Goal: Communication & Community: Answer question/provide support

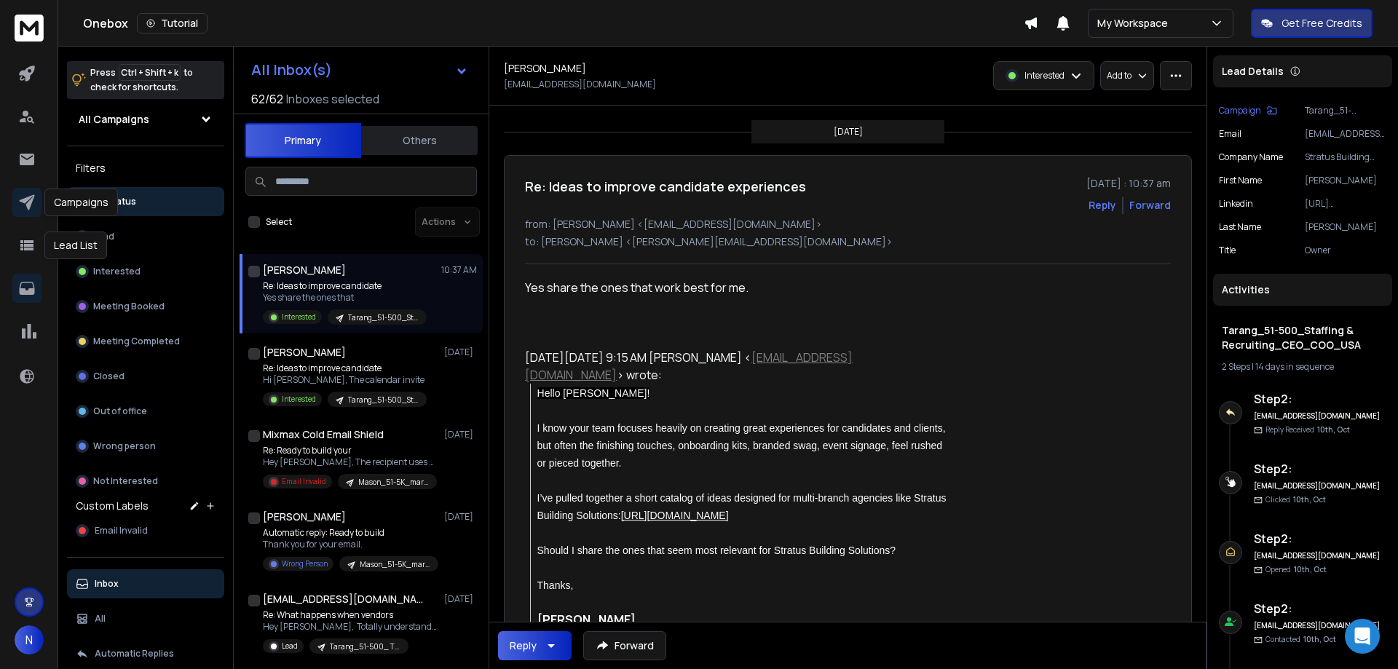
click at [21, 205] on icon at bounding box center [26, 202] width 17 height 17
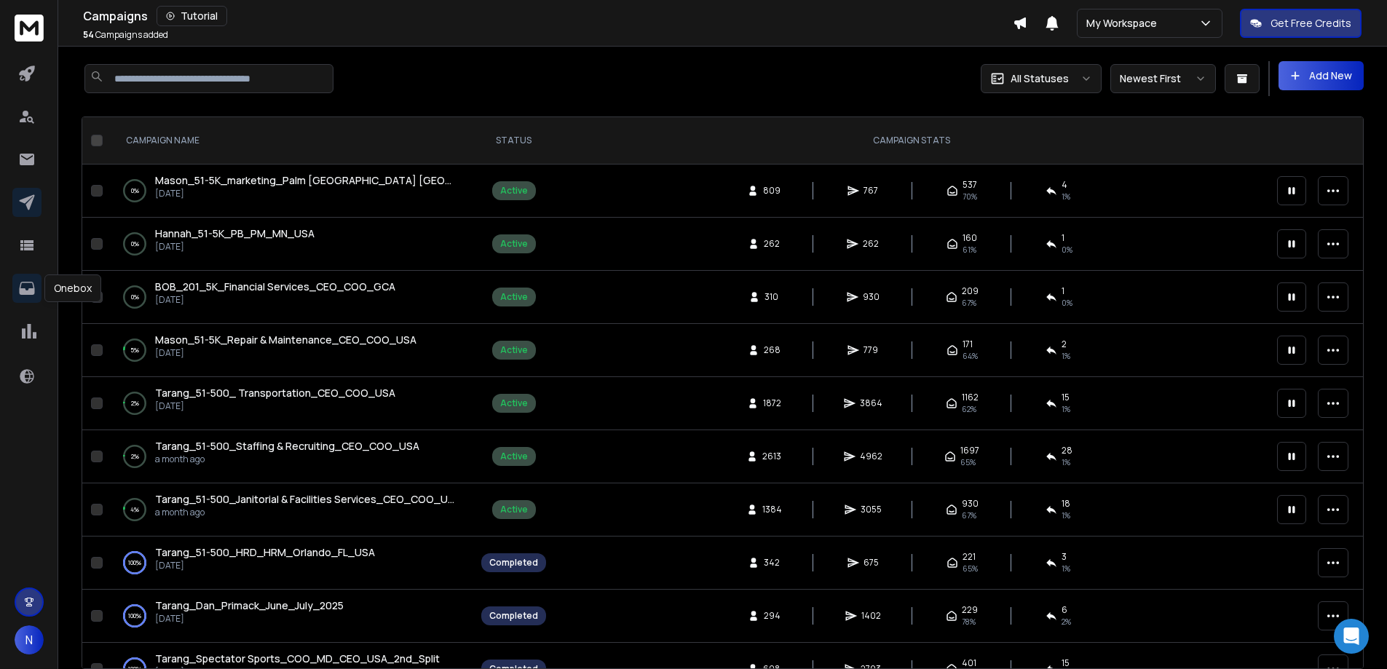
click at [28, 283] on icon at bounding box center [26, 288] width 17 height 17
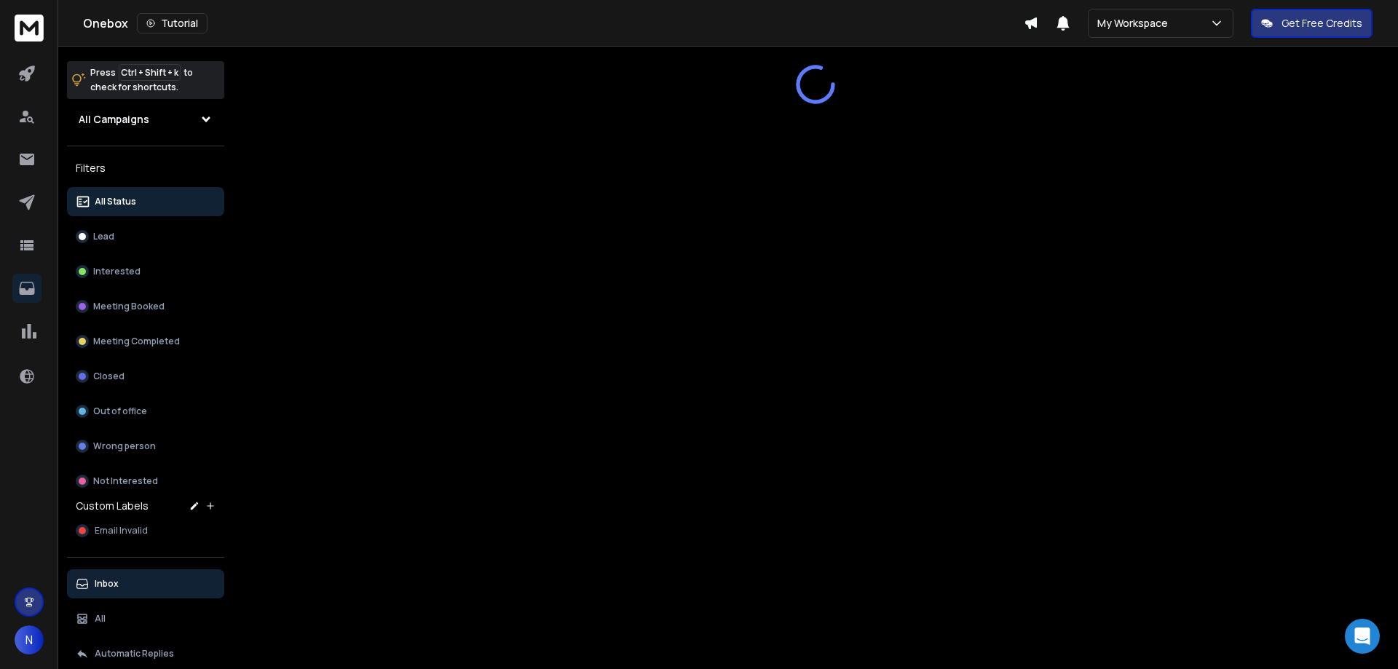
click at [0, 438] on div "N" at bounding box center [29, 334] width 58 height 669
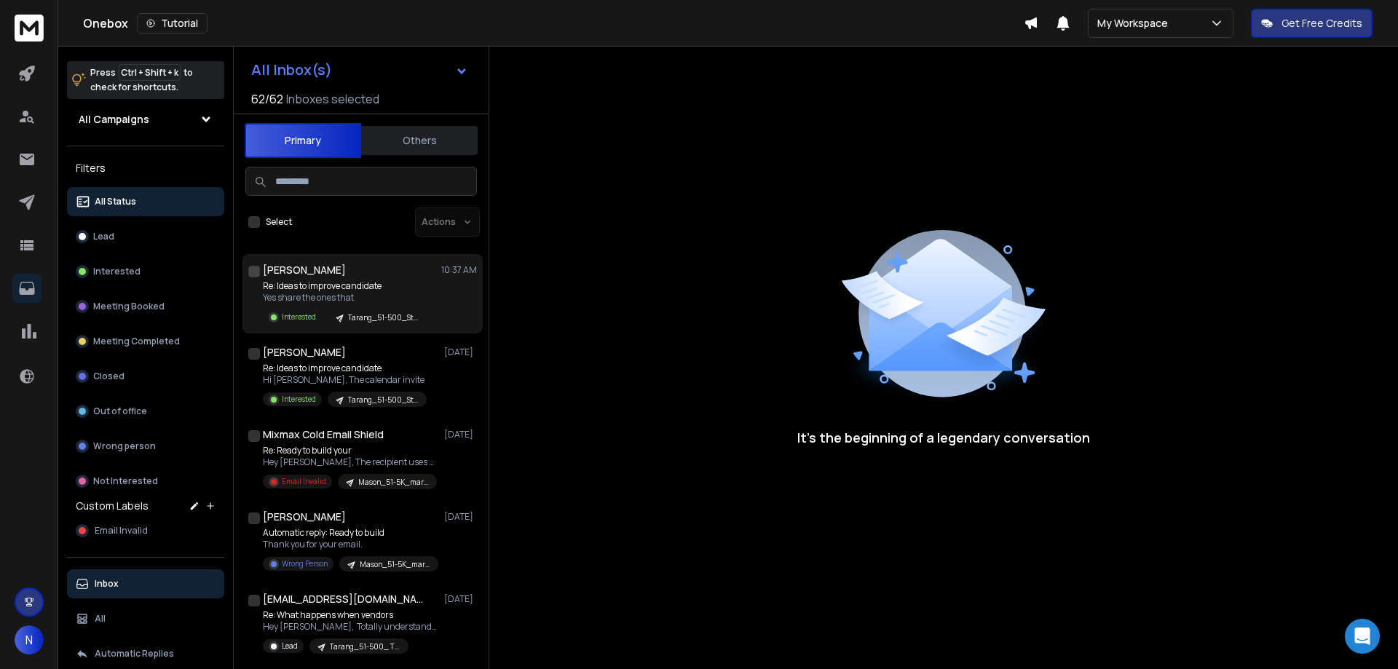
click at [379, 276] on div "[PERSON_NAME] 10:37 AM" at bounding box center [370, 270] width 214 height 15
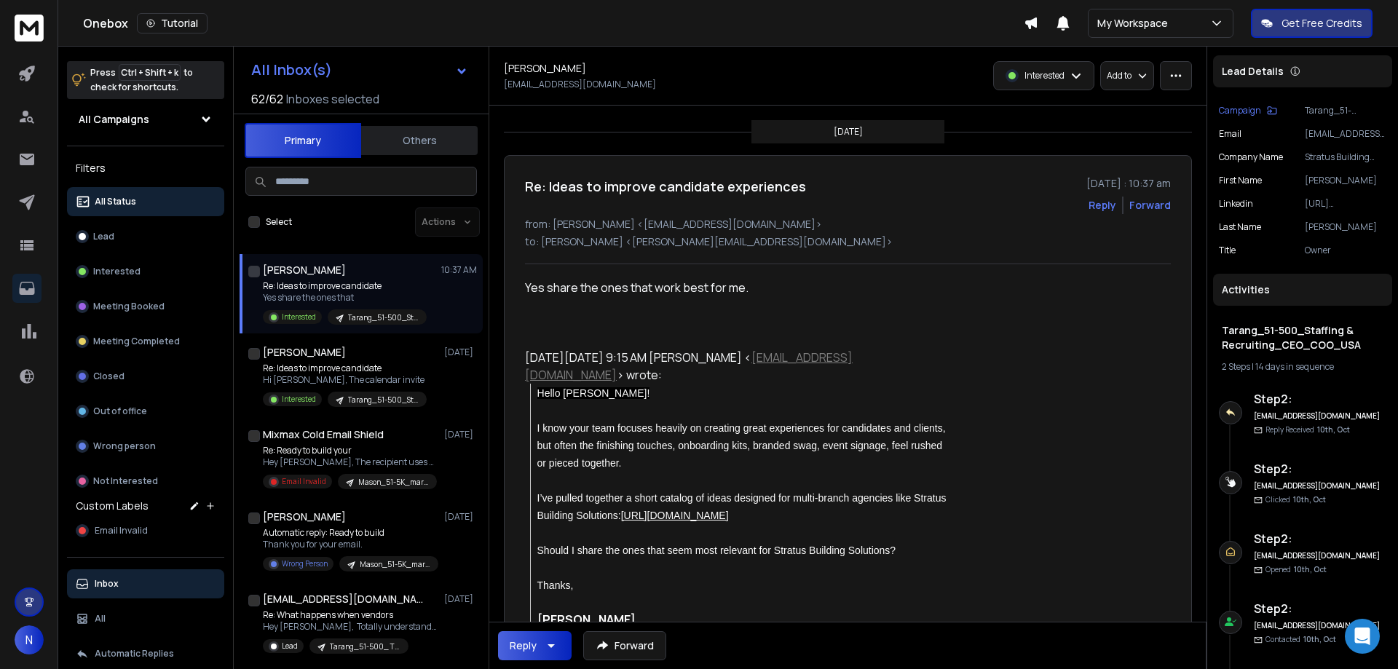
drag, startPoint x: 524, startPoint y: 284, endPoint x: 802, endPoint y: 287, distance: 278.1
click at [802, 287] on div "Yes share the ones that work best for me." at bounding box center [737, 305] width 425 height 52
click at [735, 288] on div "Yes share the ones that work best for me." at bounding box center [737, 305] width 425 height 52
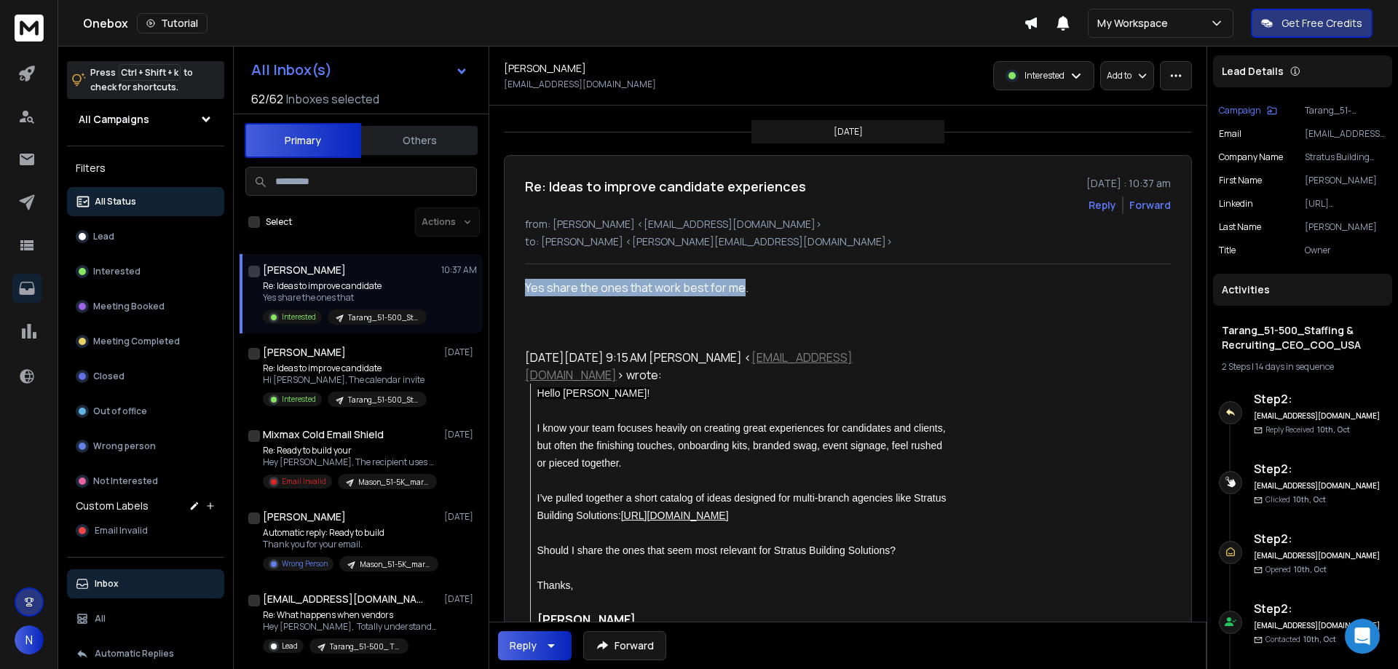
drag, startPoint x: 735, startPoint y: 288, endPoint x: 538, endPoint y: 287, distance: 197.3
click at [538, 287] on div "Yes share the ones that work best for me." at bounding box center [737, 305] width 425 height 52
click at [692, 225] on p "from: [PERSON_NAME] <[EMAIL_ADDRESS][DOMAIN_NAME]>" at bounding box center [848, 224] width 646 height 15
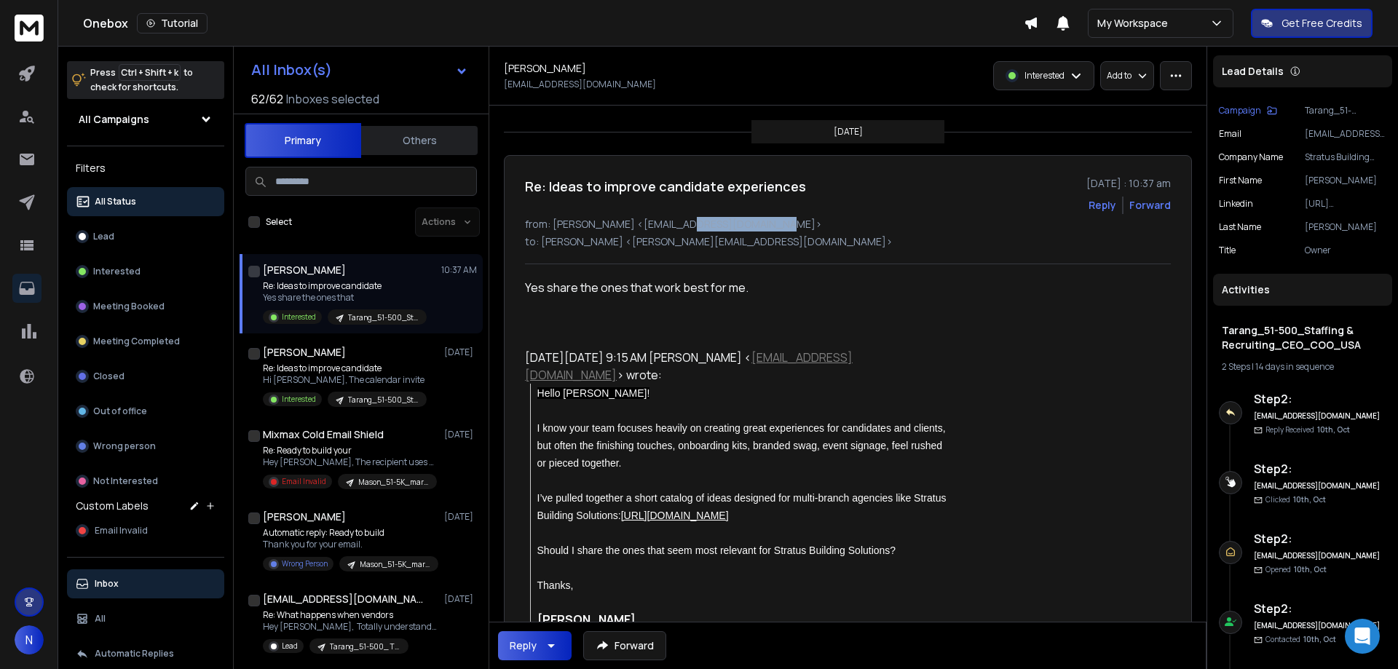
drag, startPoint x: 692, startPoint y: 225, endPoint x: 749, endPoint y: 225, distance: 57.5
click at [749, 225] on p "from: [PERSON_NAME] <[EMAIL_ADDRESS][DOMAIN_NAME]>" at bounding box center [848, 224] width 646 height 15
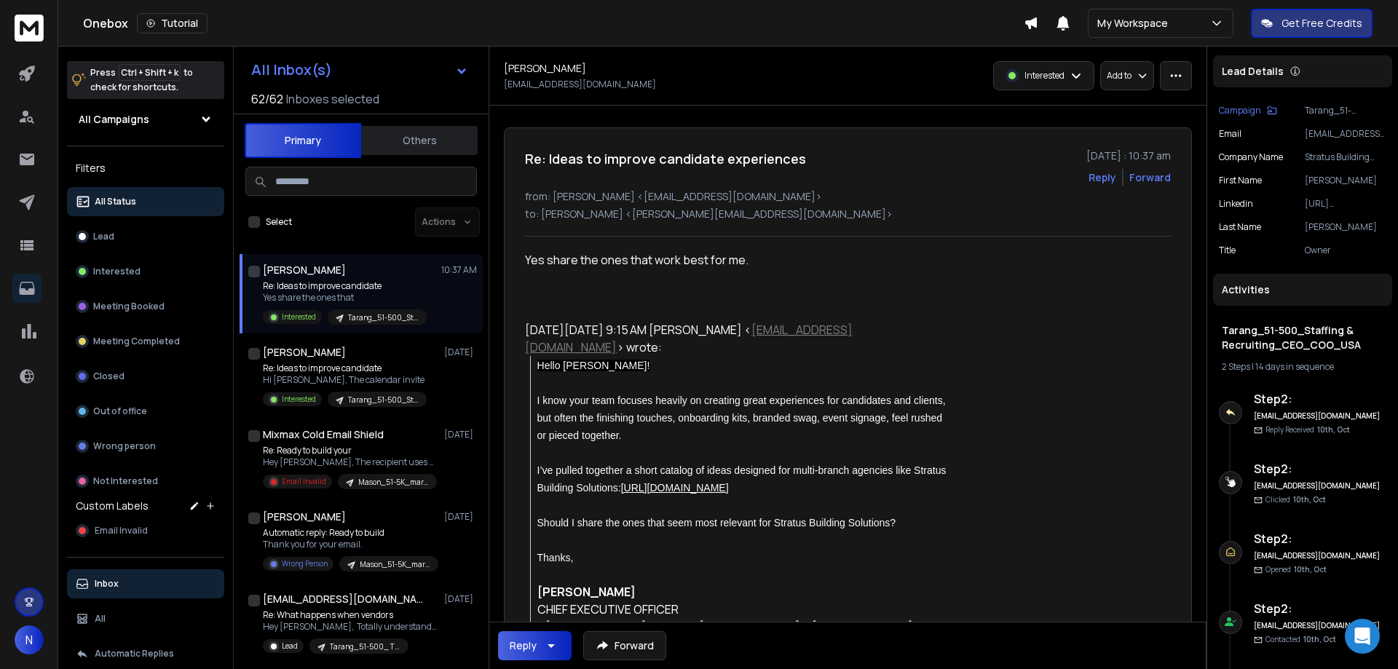
scroll to position [73, 0]
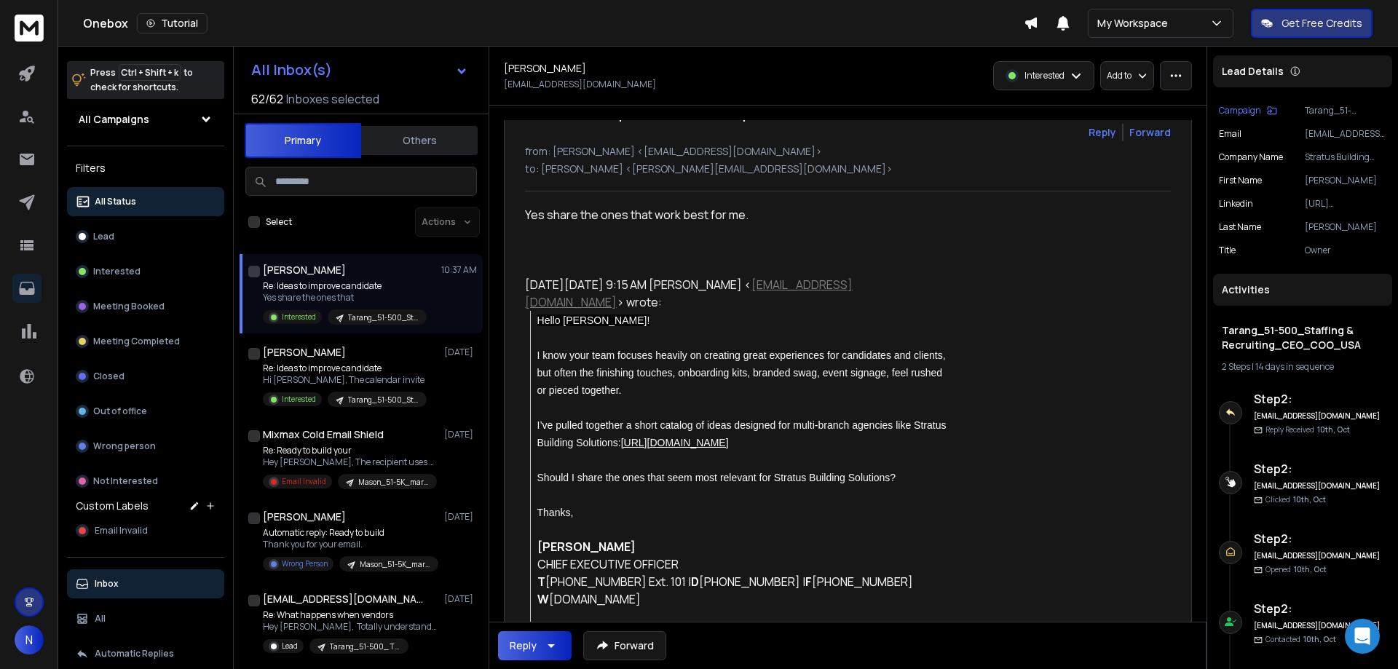
click at [542, 323] on span "Hello [PERSON_NAME]!" at bounding box center [593, 320] width 113 height 12
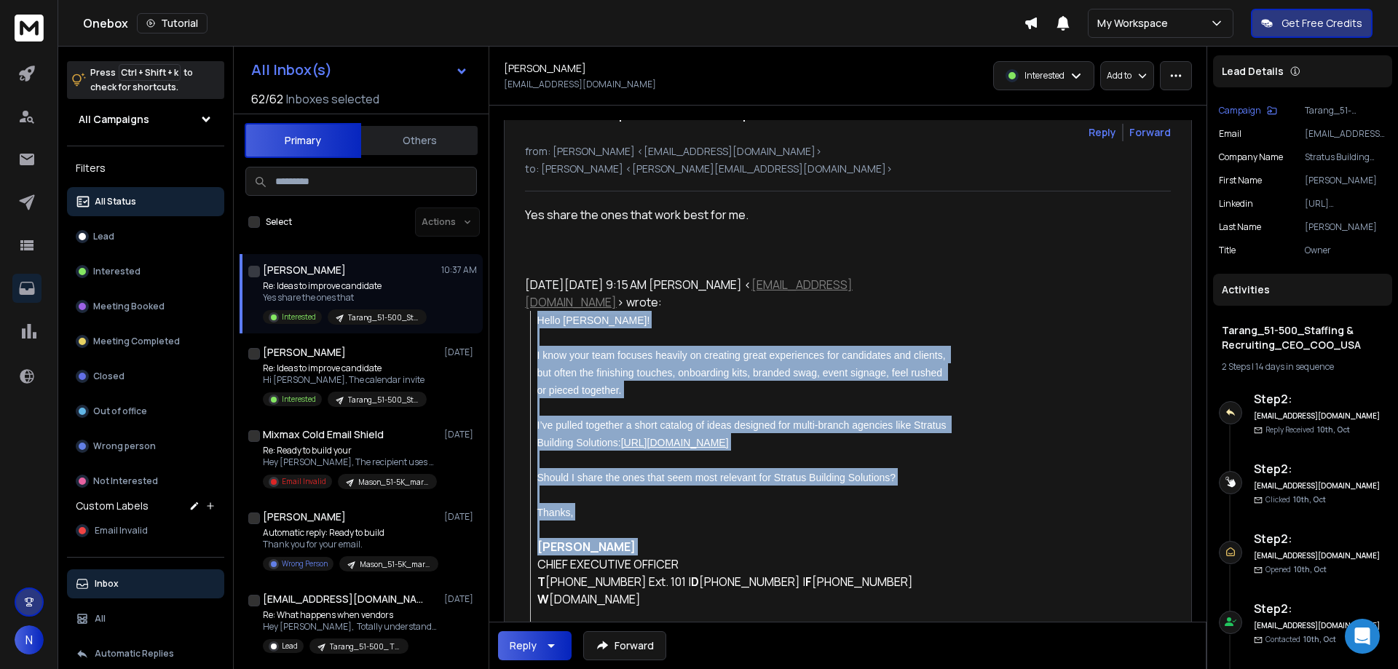
drag, startPoint x: 542, startPoint y: 323, endPoint x: 639, endPoint y: 550, distance: 246.5
click at [639, 550] on b "Hello [PERSON_NAME]! I know your team focuses heavily on creating great experie…" at bounding box center [743, 477] width 413 height 332
copy b "Hello [PERSON_NAME]! I know your team focuses heavily on creating great experie…"
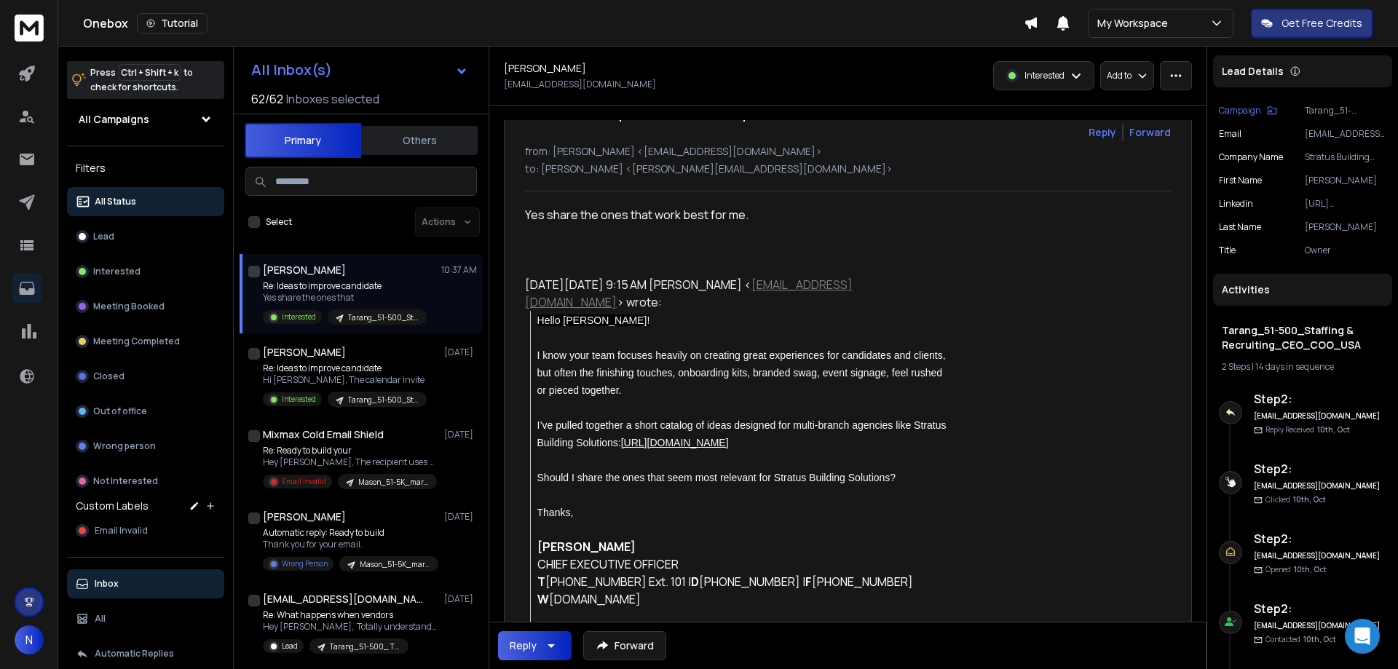
click at [536, 210] on div "Yes share the ones that work best for me." at bounding box center [737, 232] width 425 height 52
drag, startPoint x: 536, startPoint y: 210, endPoint x: 747, endPoint y: 210, distance: 210.4
click at [747, 210] on div "Yes share the ones that work best for me." at bounding box center [737, 232] width 425 height 52
copy div "Yes share the ones that work best for me."
